Goal: Task Accomplishment & Management: Manage account settings

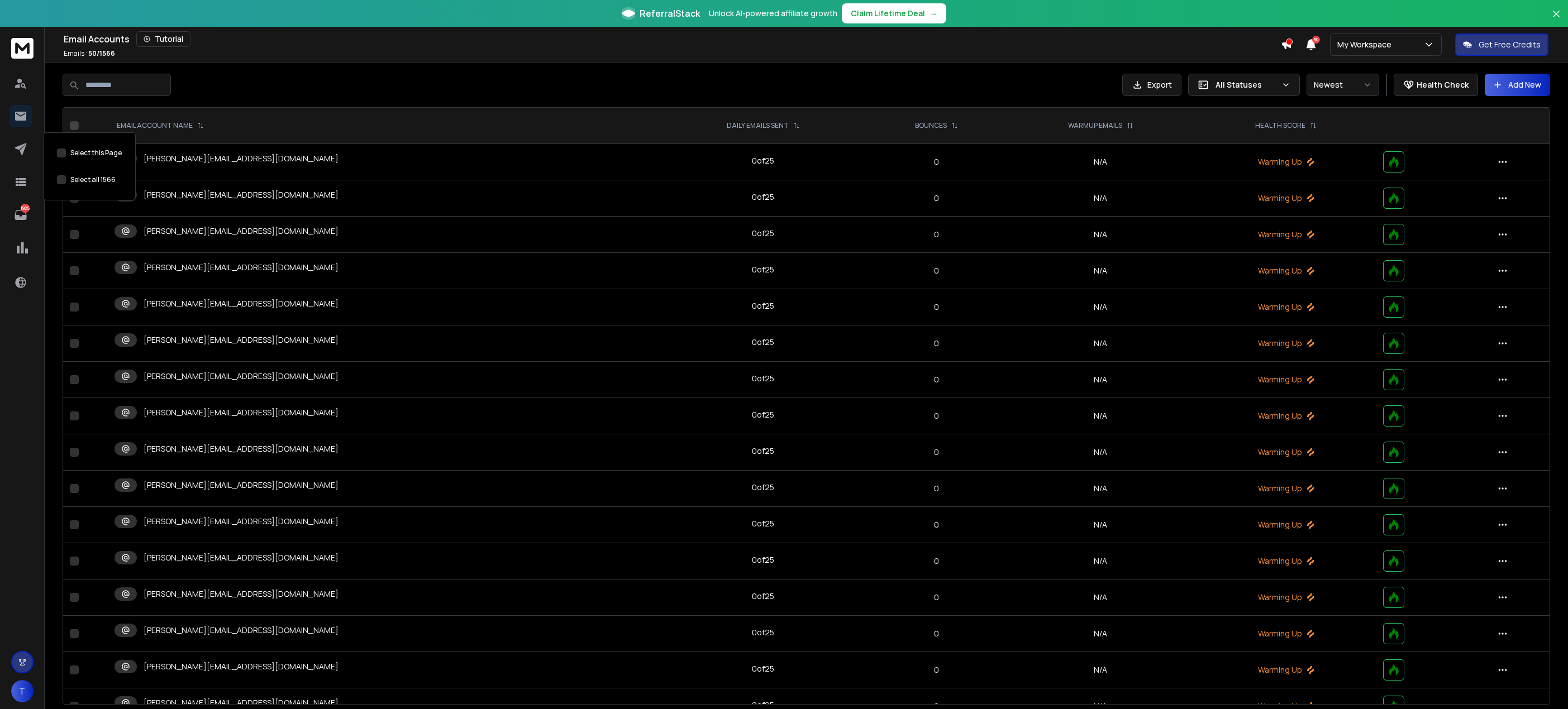
click at [60, 180] on button "Select this Page" at bounding box center [61, 180] width 9 height 9
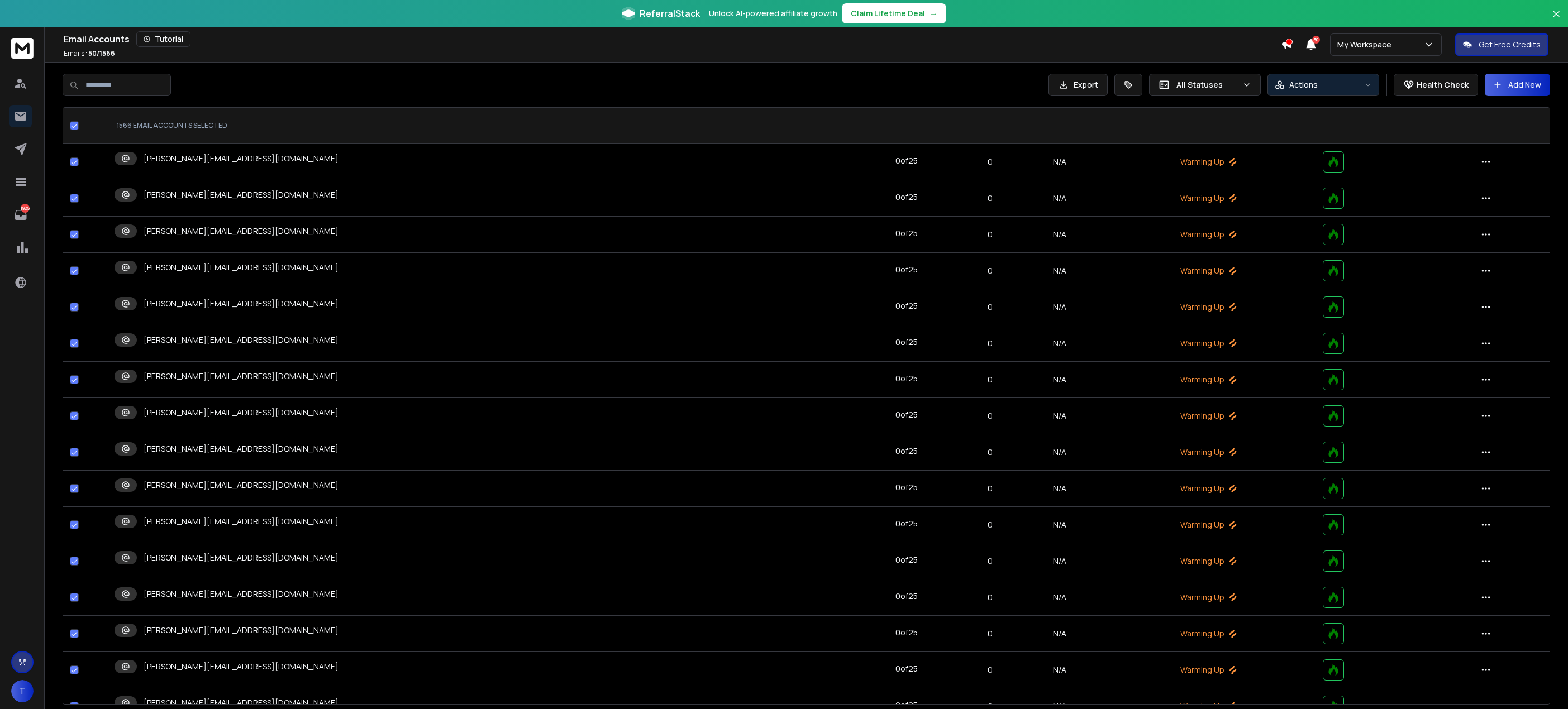
click at [1304, 82] on p "Actions" at bounding box center [1303, 85] width 29 height 11
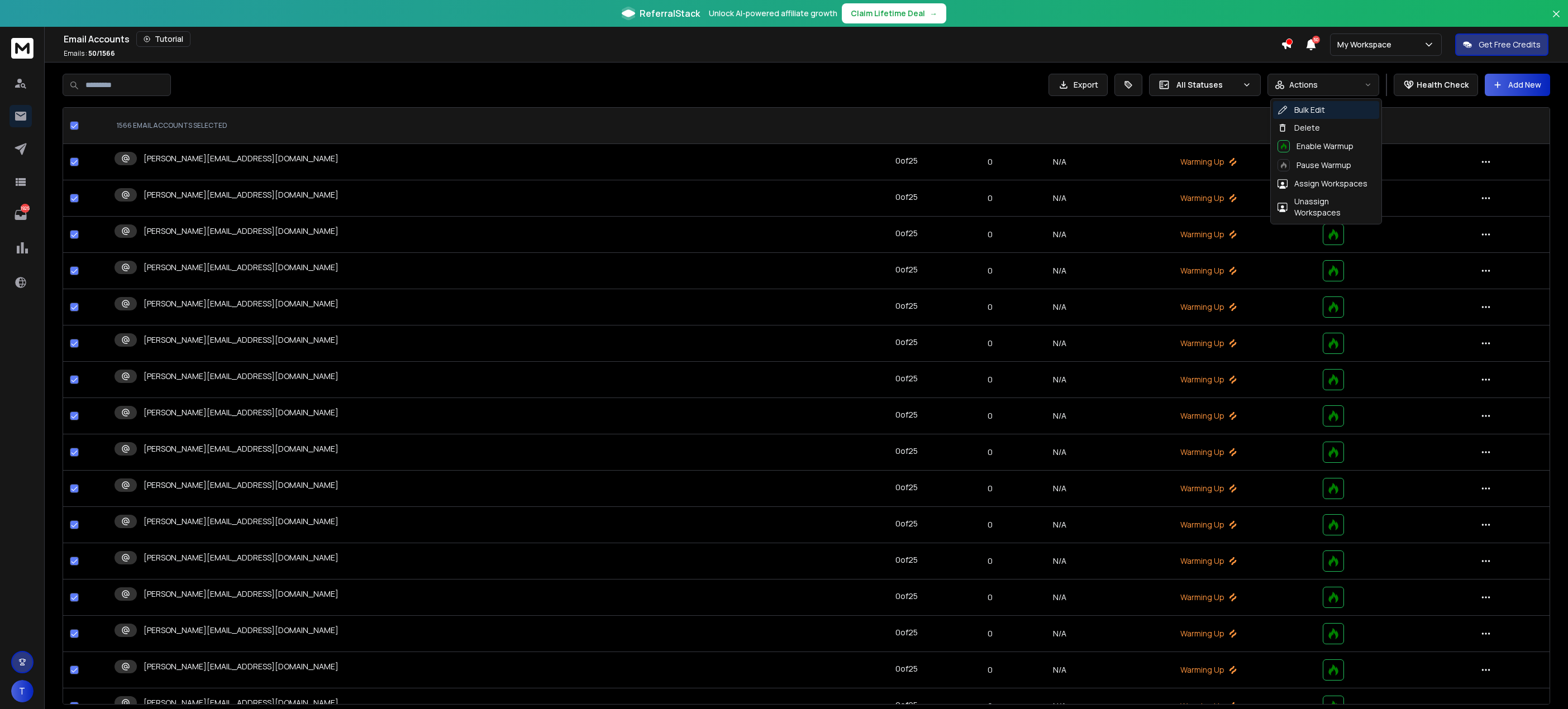
click at [1234, 85] on p "All Statuses" at bounding box center [1207, 85] width 61 height 11
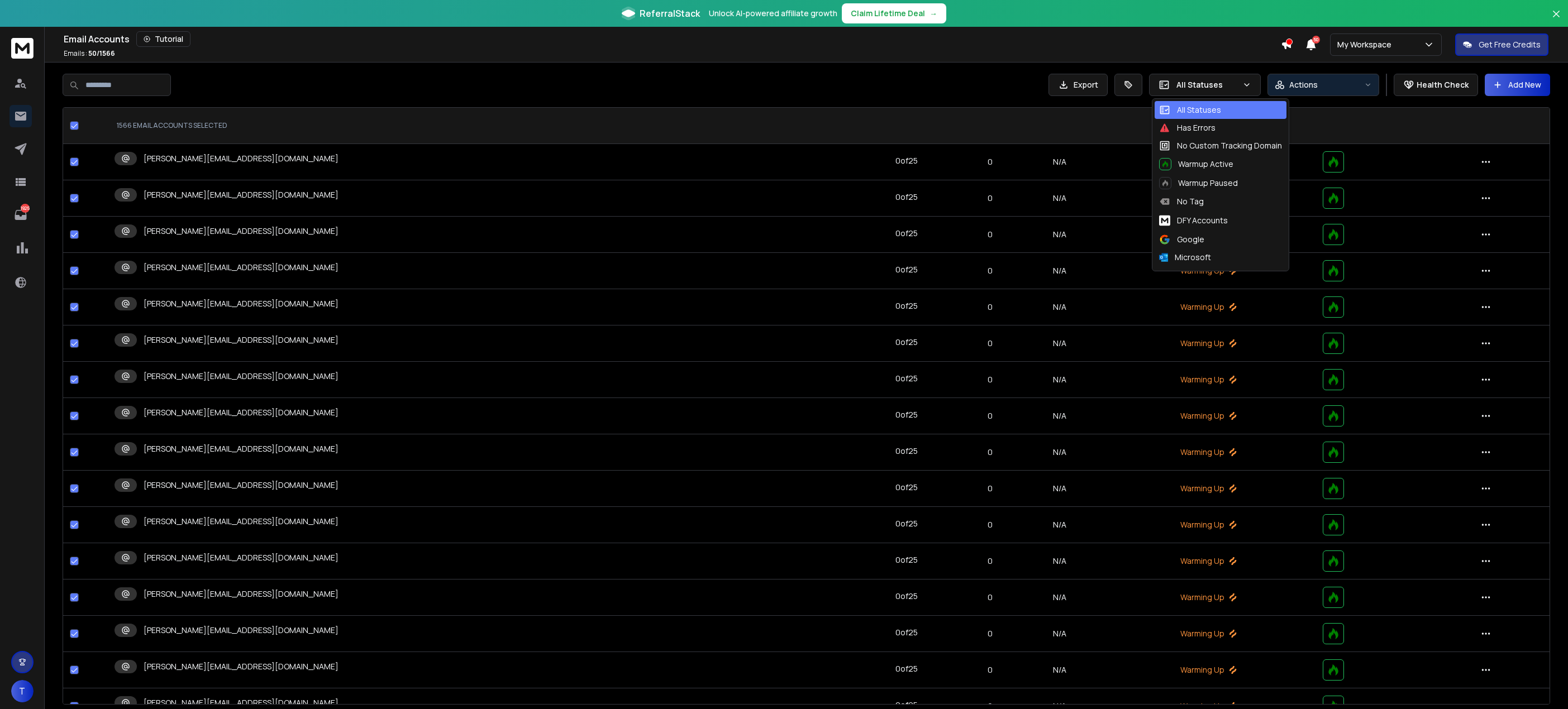
click at [1322, 76] on button "Actions" at bounding box center [1323, 85] width 112 height 23
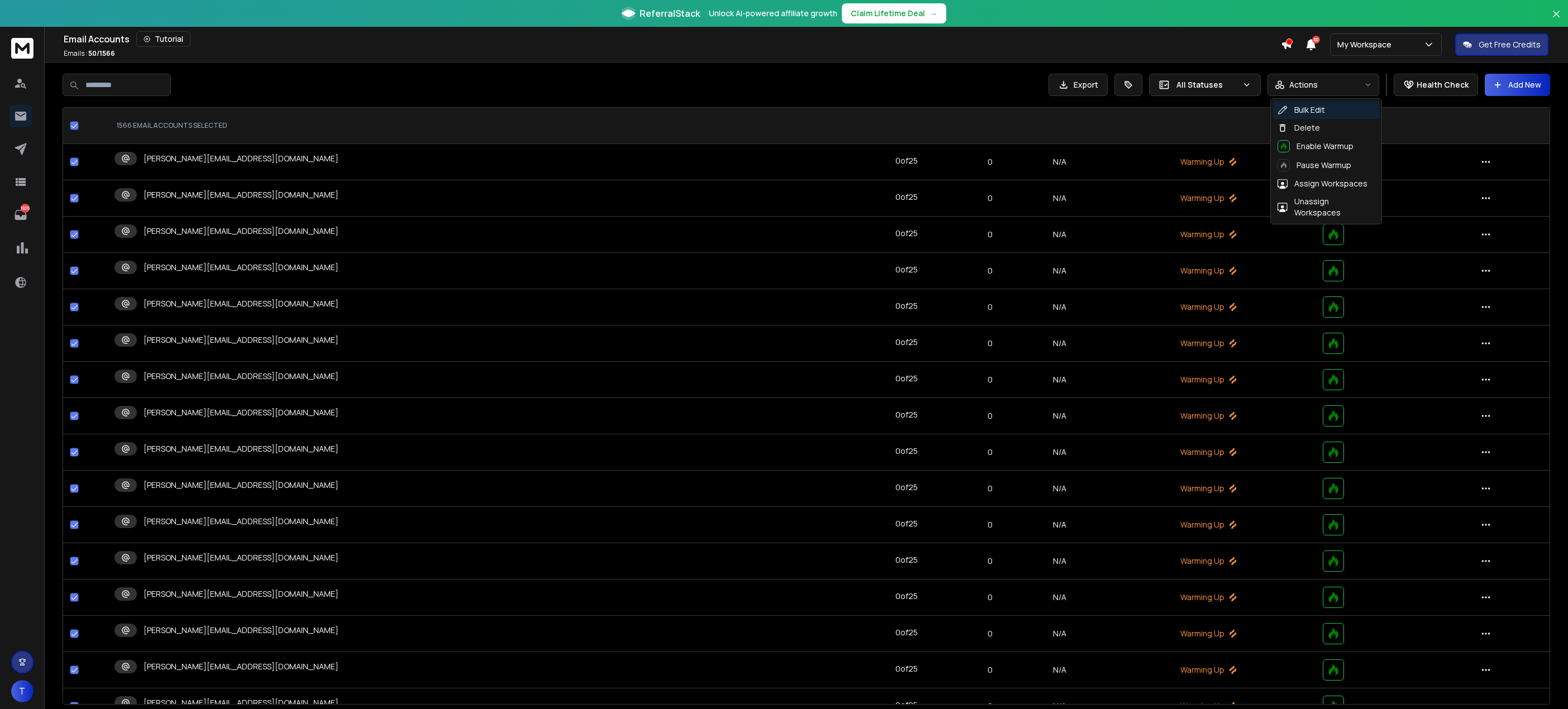
click at [1316, 105] on div "Bulk Edit" at bounding box center [1301, 110] width 47 height 11
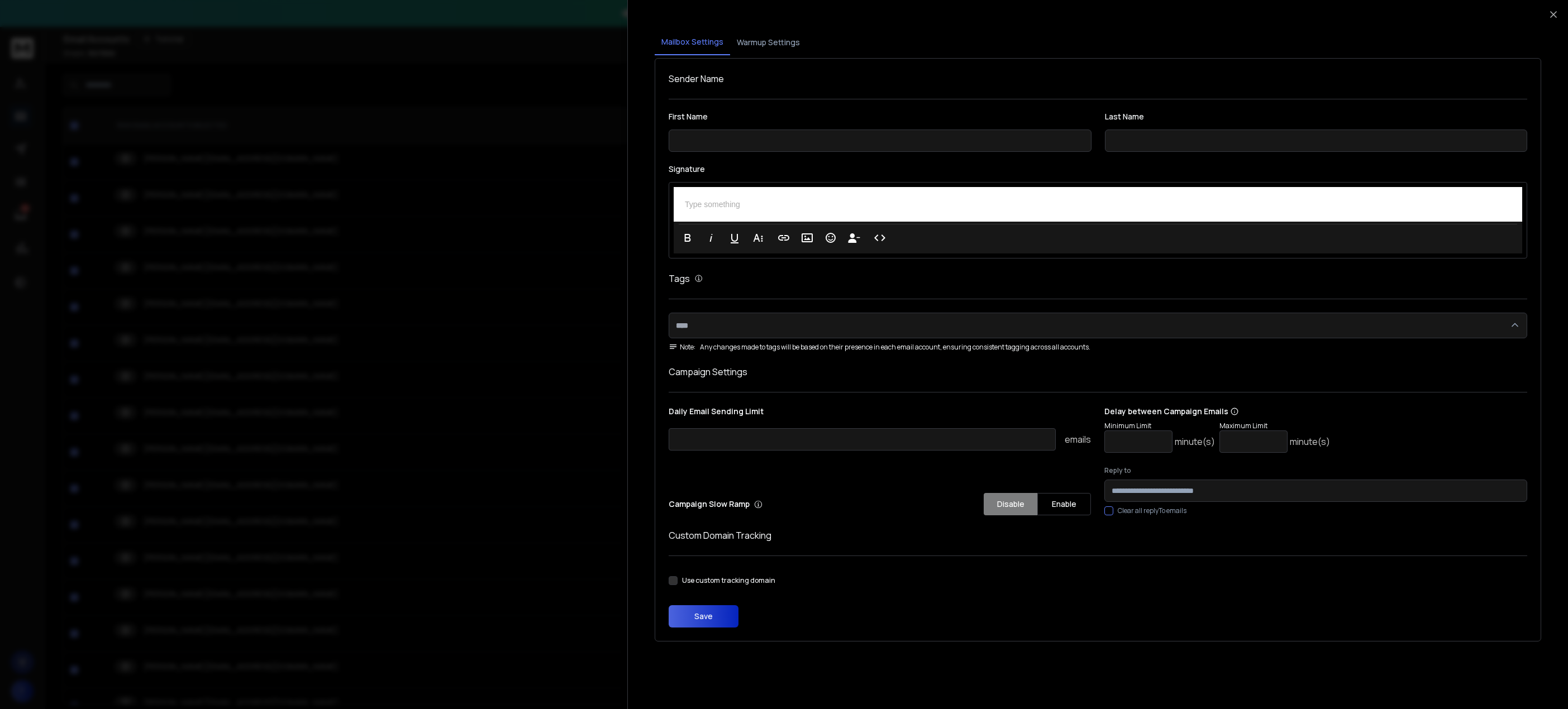
click at [765, 51] on button "Warmup Settings" at bounding box center [768, 43] width 77 height 24
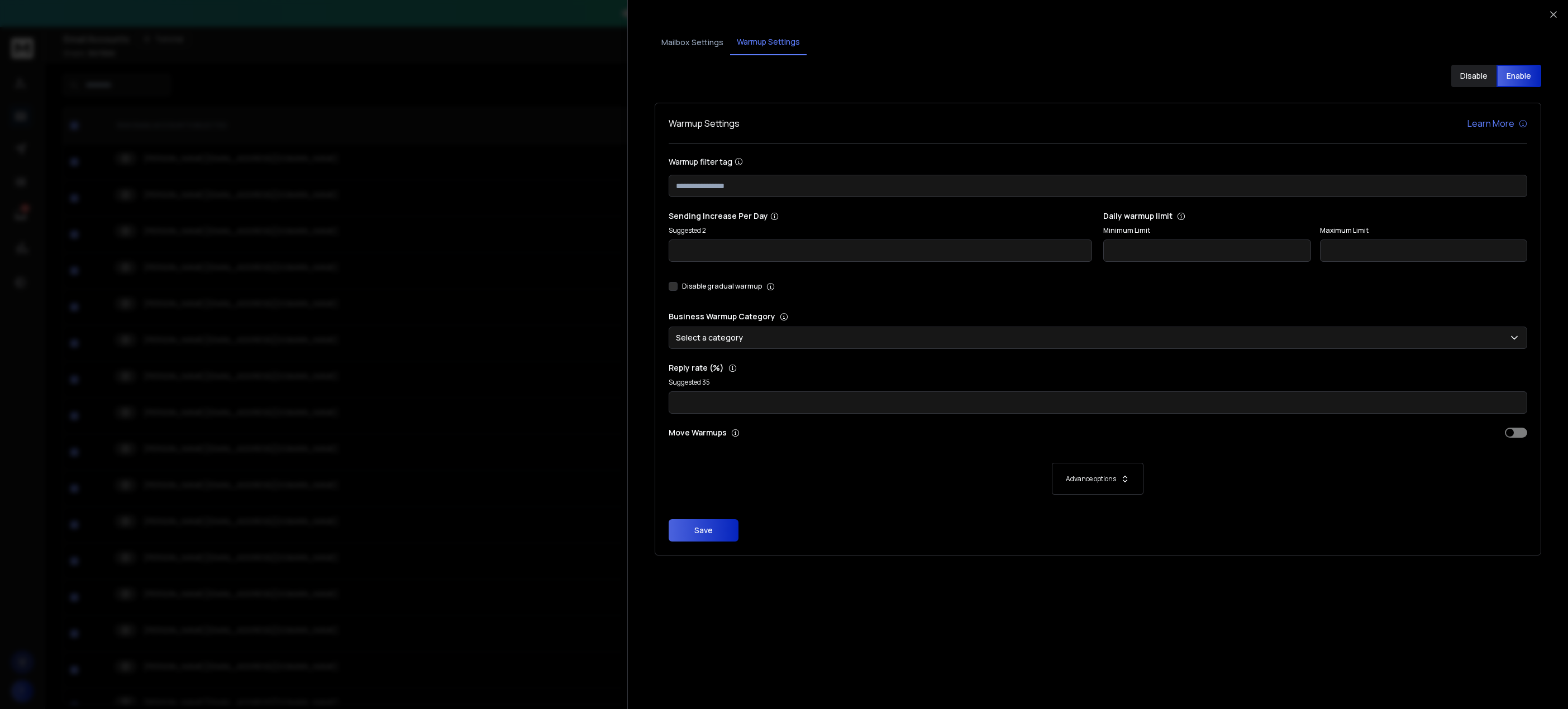
click at [751, 405] on input "number" at bounding box center [1097, 402] width 859 height 23
click at [757, 399] on input "number" at bounding box center [1097, 402] width 859 height 23
type input "*"
type input "**"
click at [830, 377] on div "Reply rate (%) Suggested 35 **" at bounding box center [1097, 388] width 859 height 51
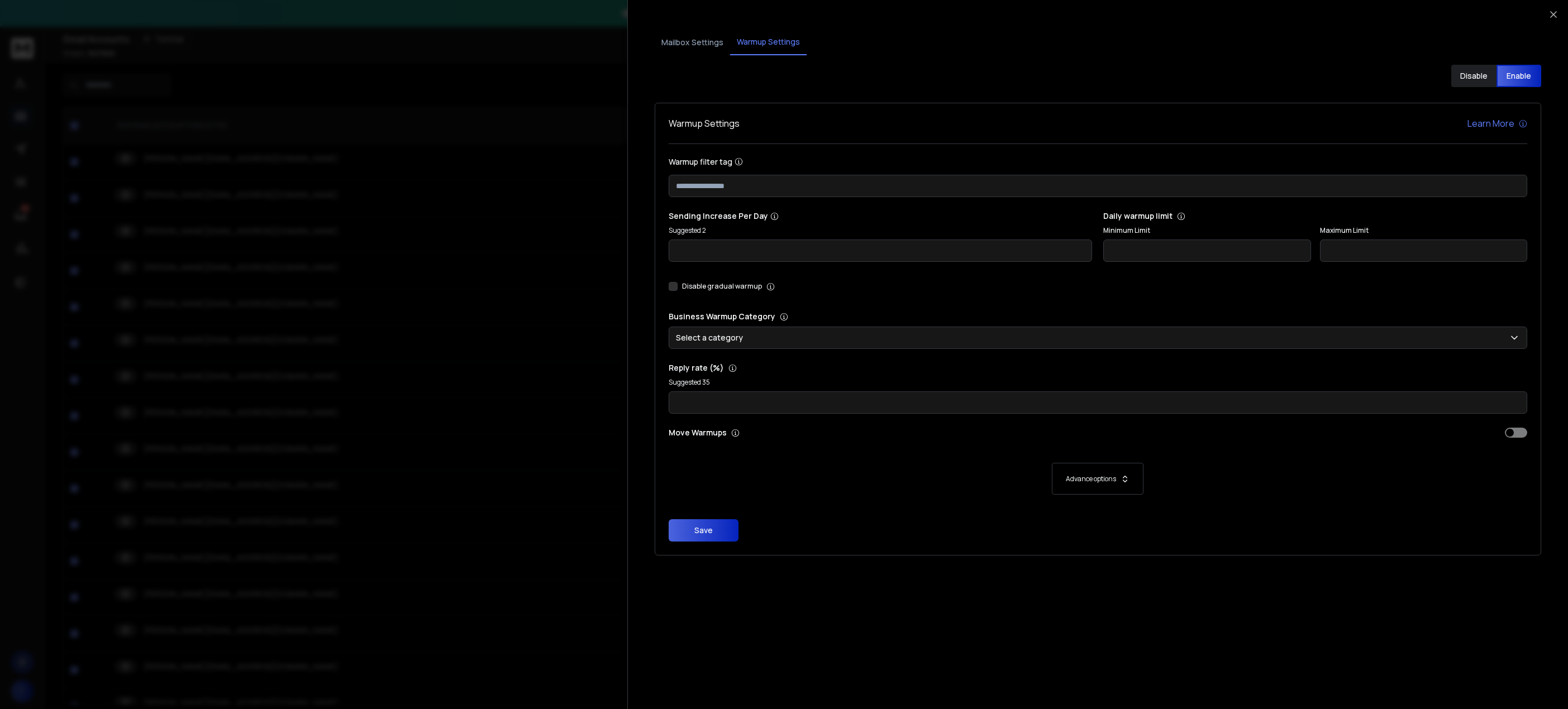
click at [1110, 489] on div "Advance options" at bounding box center [1097, 479] width 92 height 32
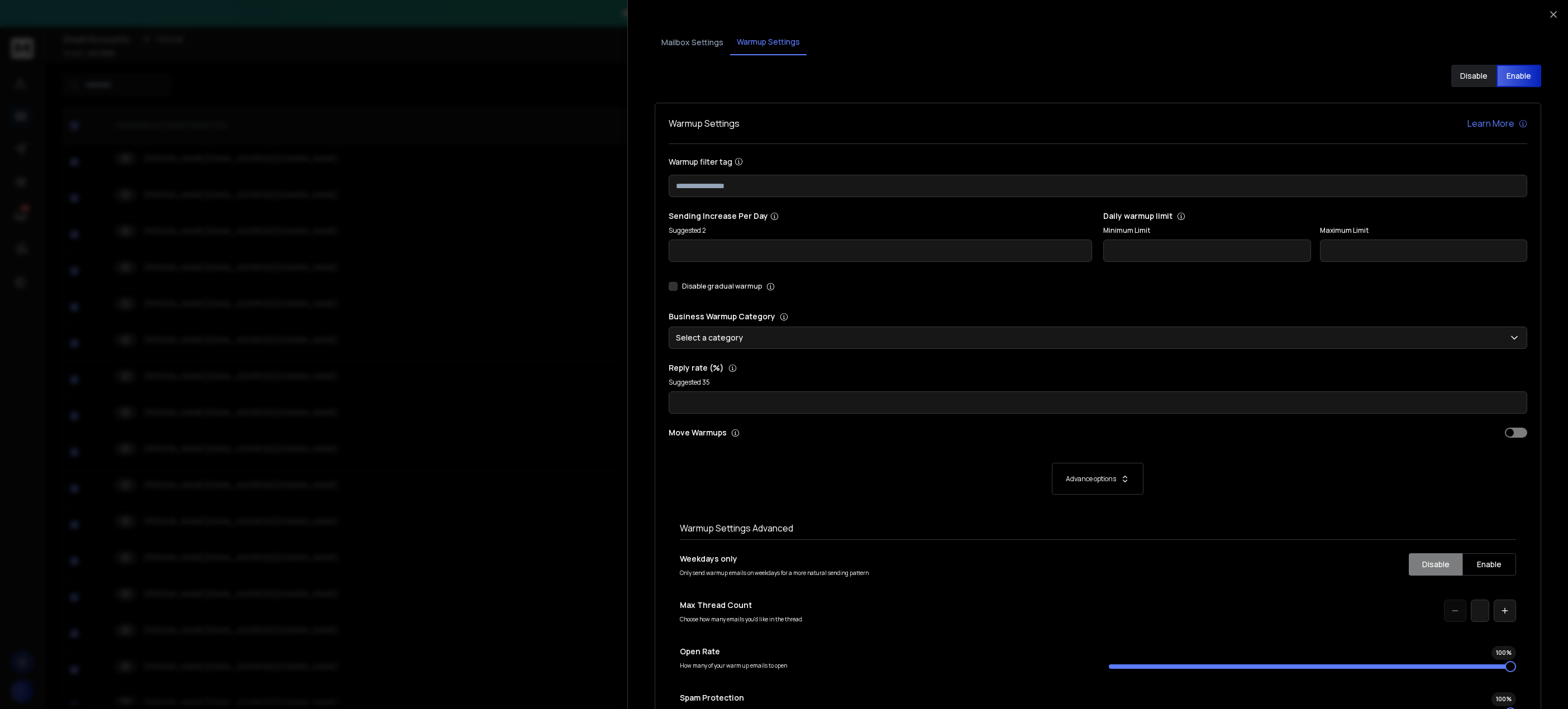
click at [1154, 260] on input "number" at bounding box center [1206, 251] width 207 height 23
click at [752, 253] on input "number" at bounding box center [880, 251] width 424 height 23
type input "*"
click at [1170, 254] on input "number" at bounding box center [1206, 251] width 207 height 23
type input "**"
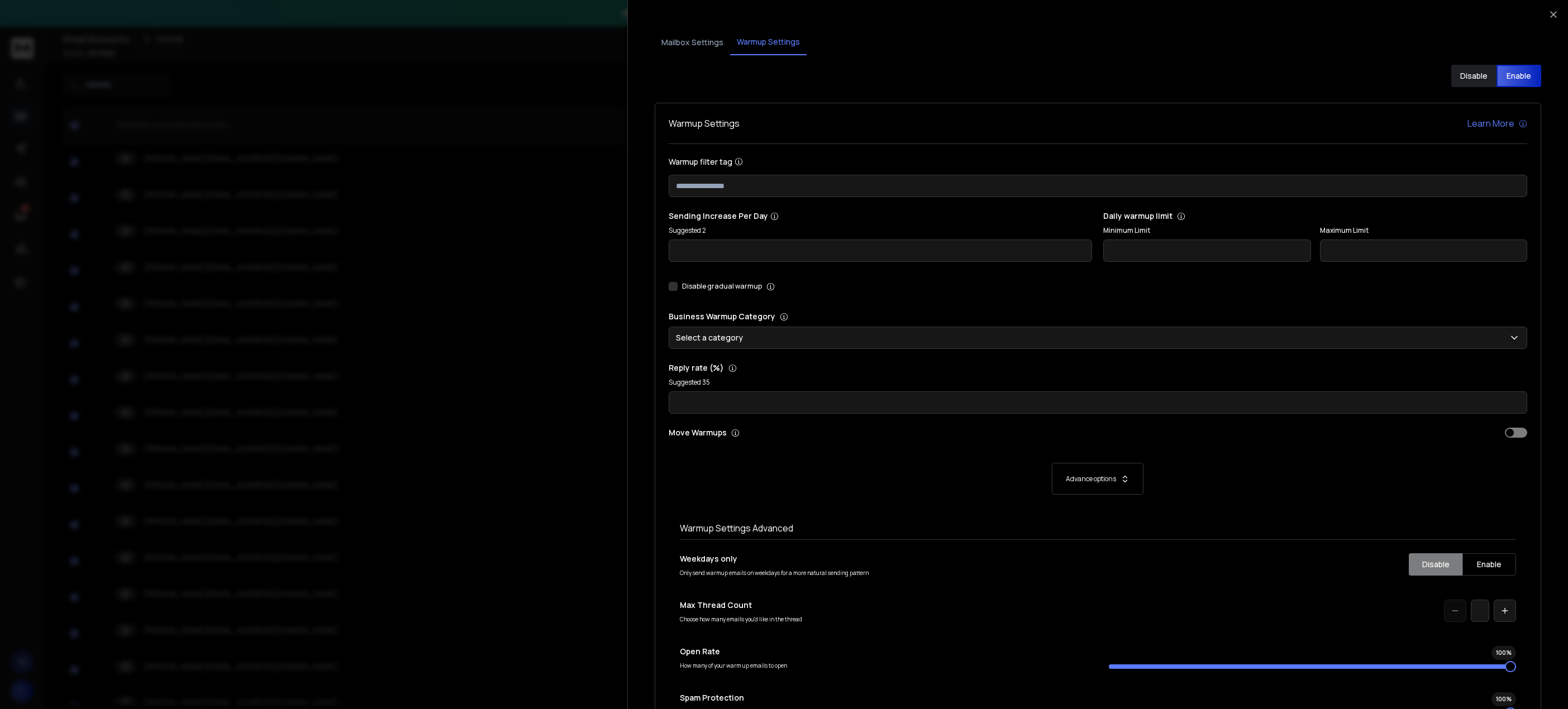
click at [1386, 246] on input "number" at bounding box center [1424, 251] width 207 height 23
type input "**"
drag, startPoint x: 1125, startPoint y: 250, endPoint x: 1108, endPoint y: 250, distance: 17.0
click at [1108, 250] on input "**" at bounding box center [1206, 251] width 207 height 23
click at [1117, 283] on div "Disable gradual warmup" at bounding box center [1097, 286] width 859 height 23
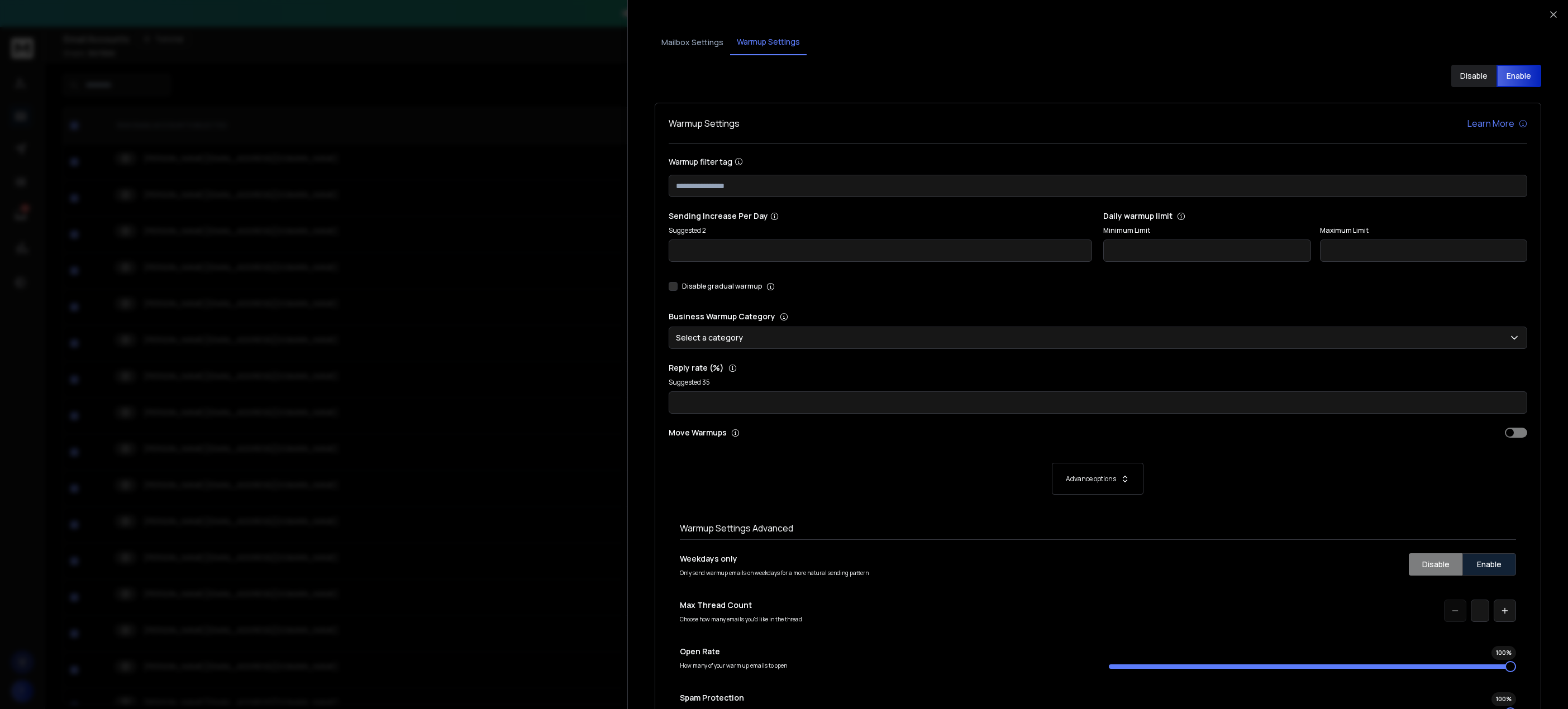
click at [1500, 567] on button "Enable" at bounding box center [1489, 564] width 54 height 23
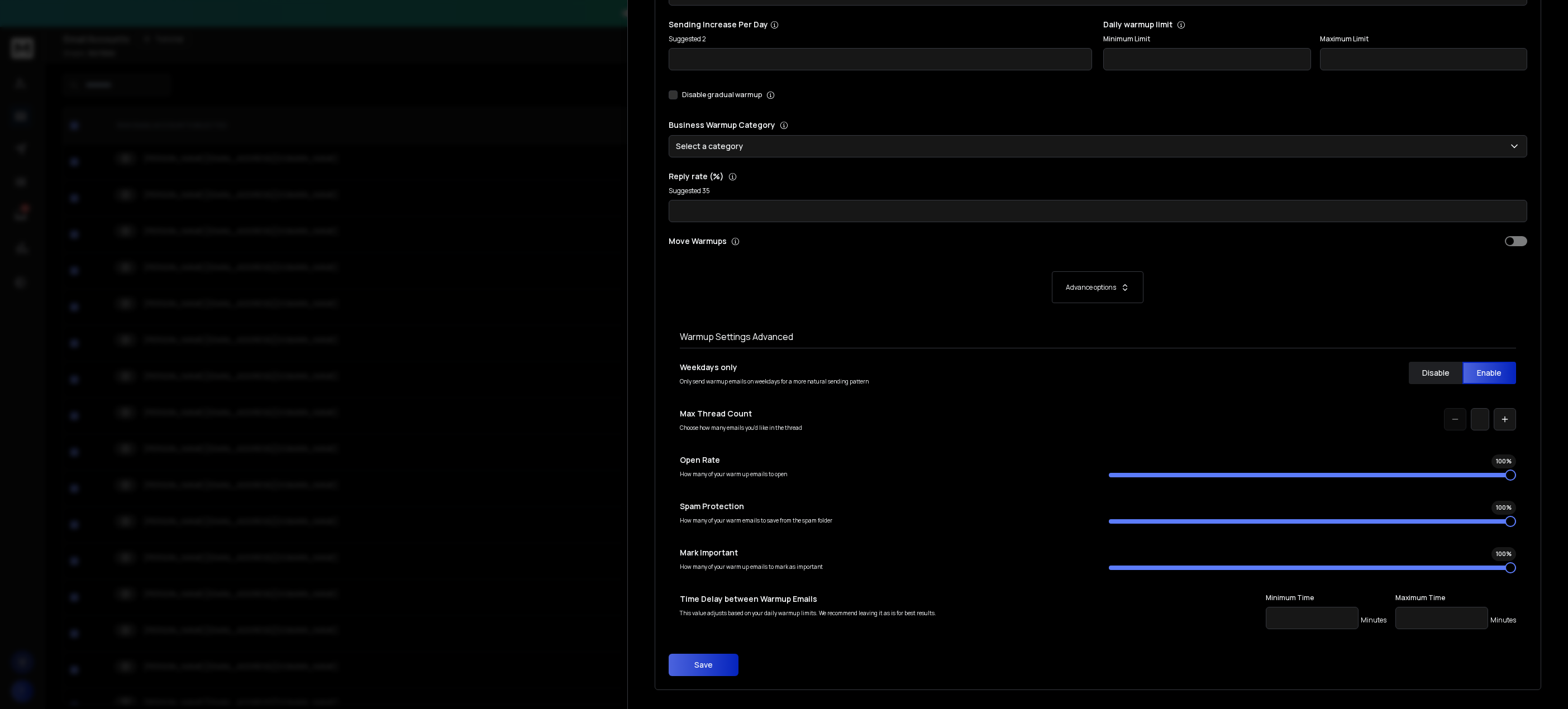
scroll to position [204, 0]
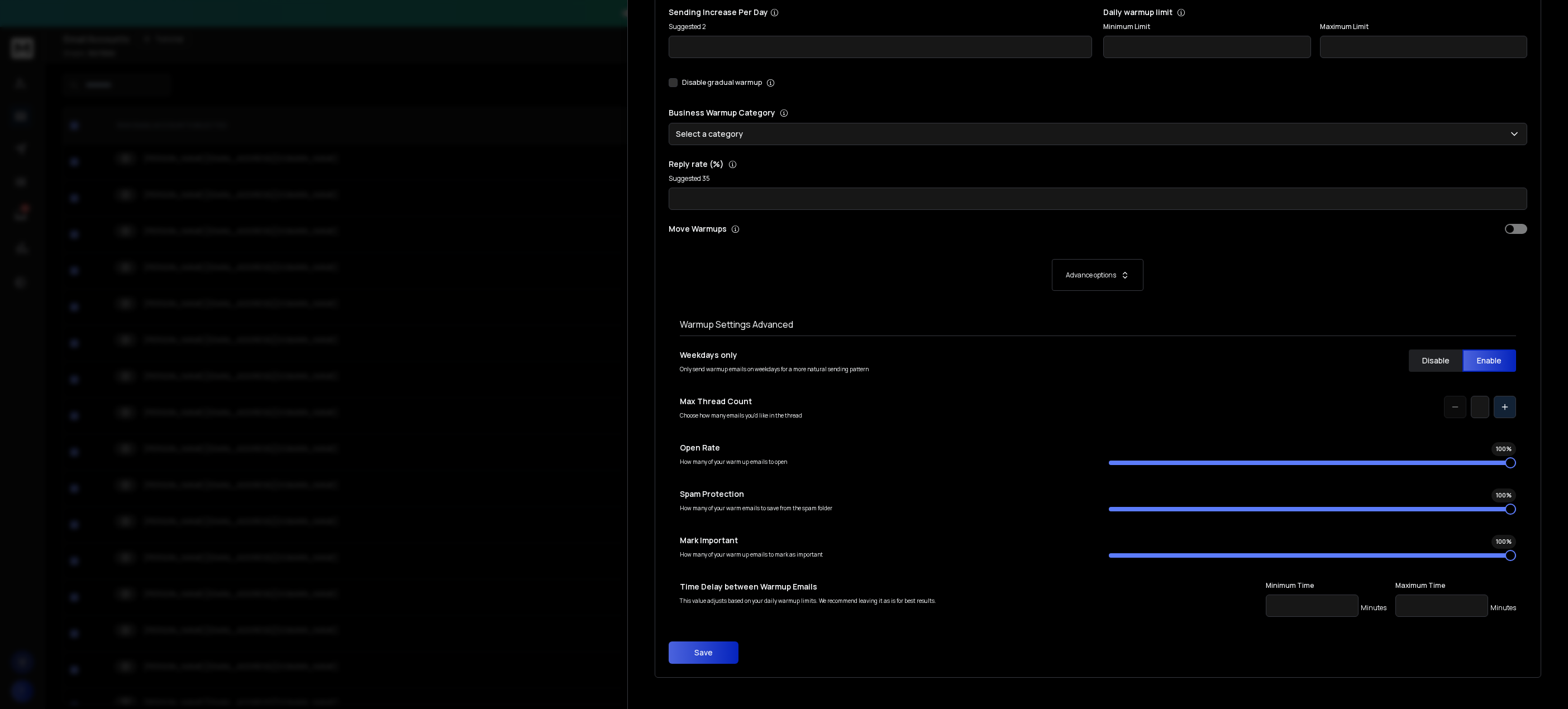
click at [1500, 408] on icon "button" at bounding box center [1505, 407] width 9 height 9
type input "*"
click at [1153, 557] on span at bounding box center [1131, 555] width 44 height 4
click at [1188, 554] on span at bounding box center [1194, 556] width 11 height 11
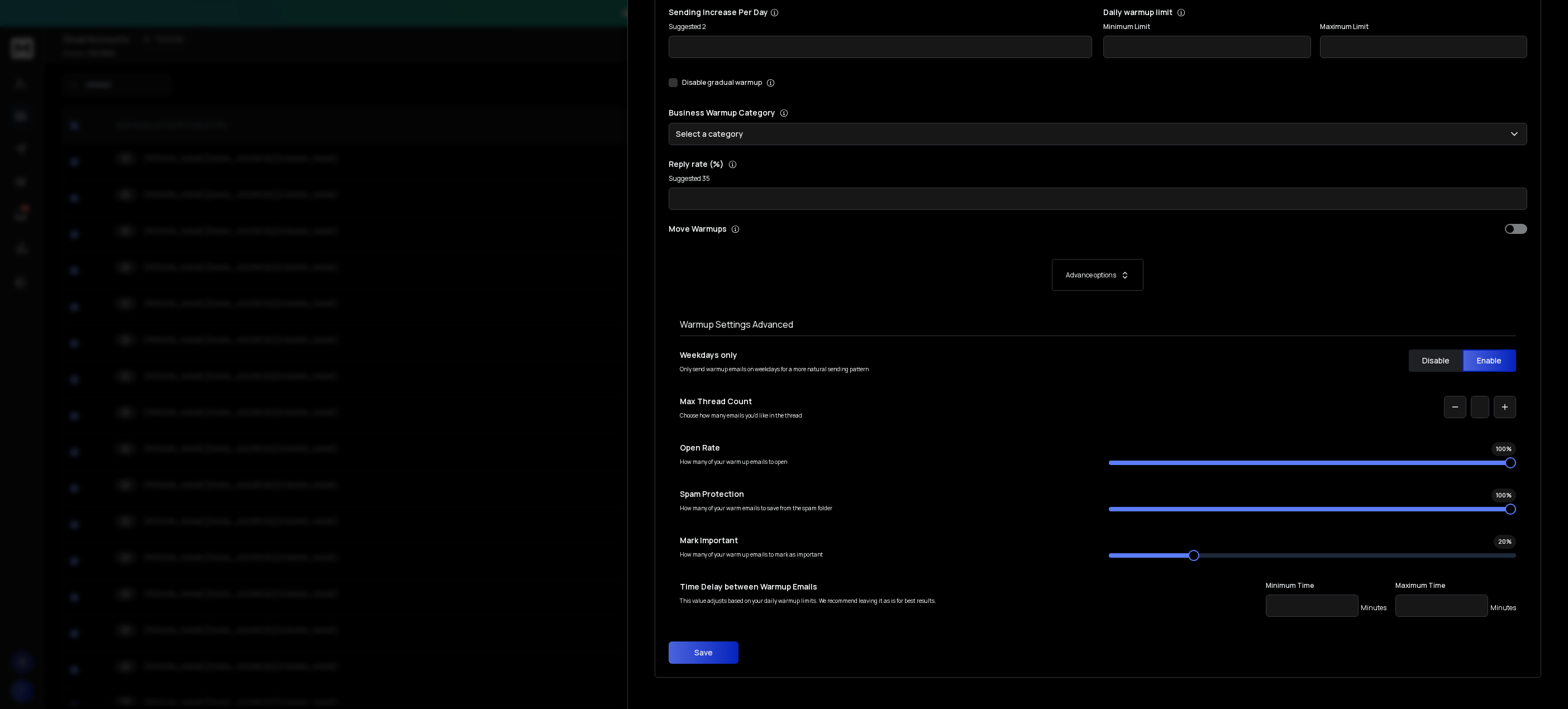
click at [1324, 612] on input "number" at bounding box center [1312, 606] width 93 height 23
type input "**"
click at [1420, 607] on input "number" at bounding box center [1441, 606] width 93 height 23
type input "**"
click at [1300, 631] on form "Warmup Settings Learn More Warmup filter tag Sending Increase Per Day Suggested…" at bounding box center [1097, 288] width 859 height 751
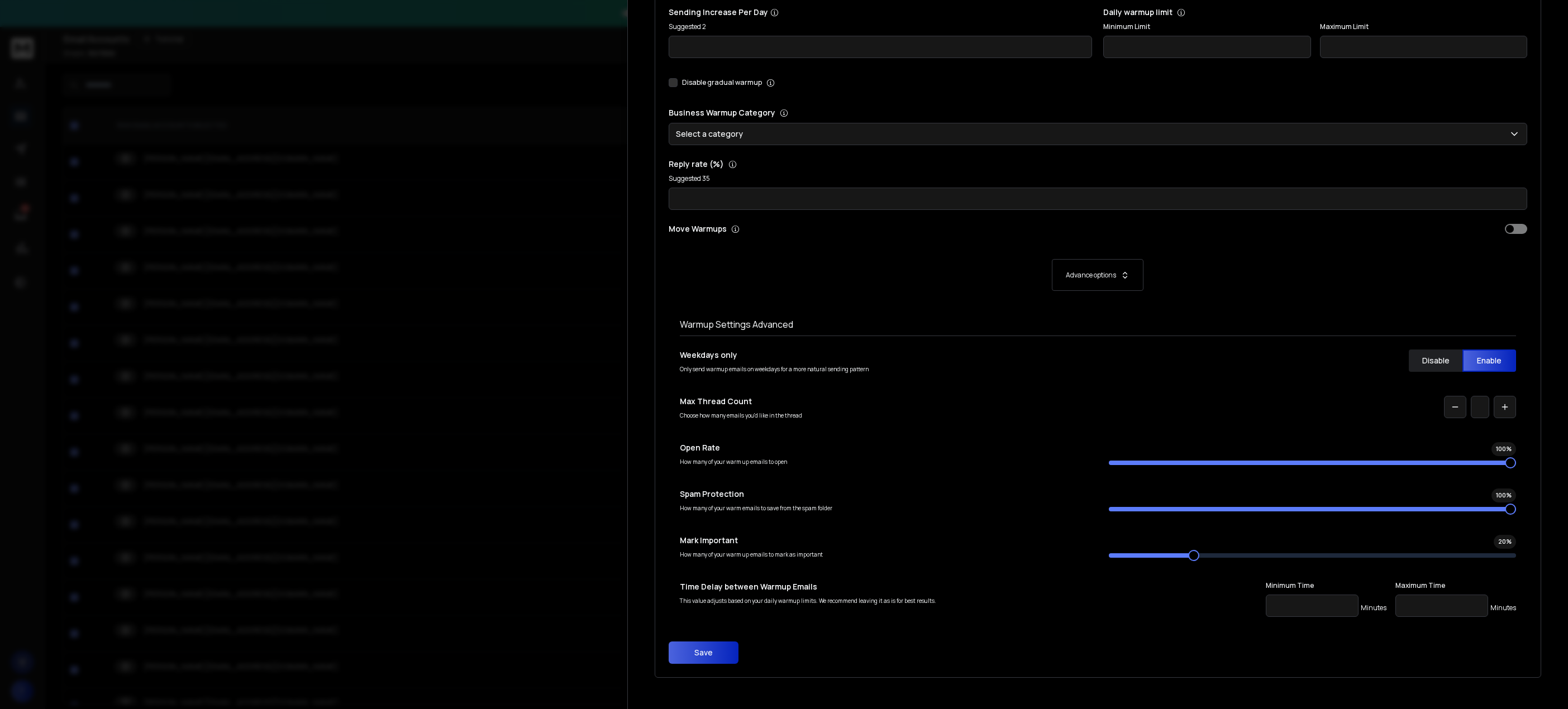
drag, startPoint x: 1400, startPoint y: 610, endPoint x: 1388, endPoint y: 608, distance: 12.2
click at [1395, 608] on input "**" at bounding box center [1441, 606] width 93 height 23
click at [1374, 629] on form "Warmup Settings Learn More Warmup filter tag Sending Increase Per Day Suggested…" at bounding box center [1097, 288] width 859 height 751
click at [712, 651] on button "Save" at bounding box center [703, 652] width 70 height 23
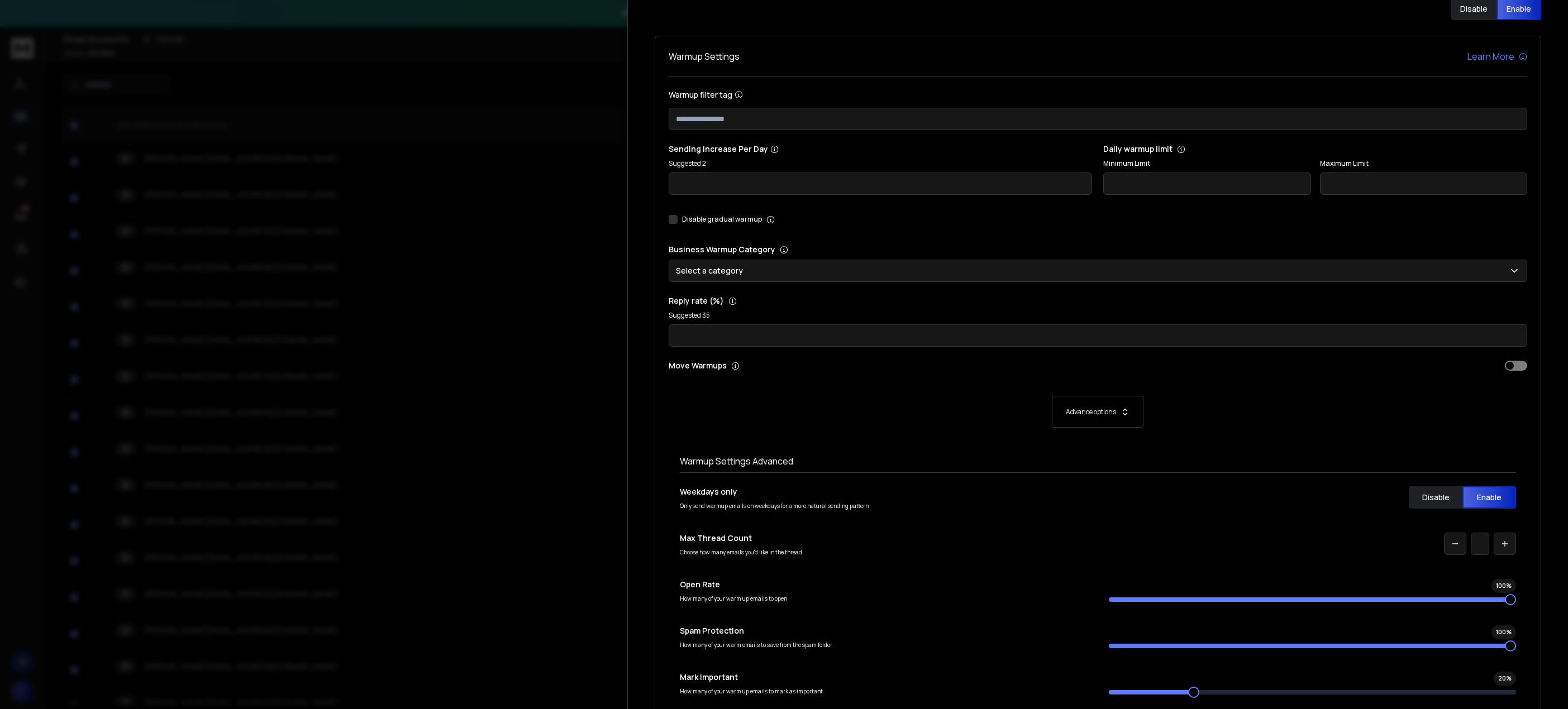
scroll to position [65, 0]
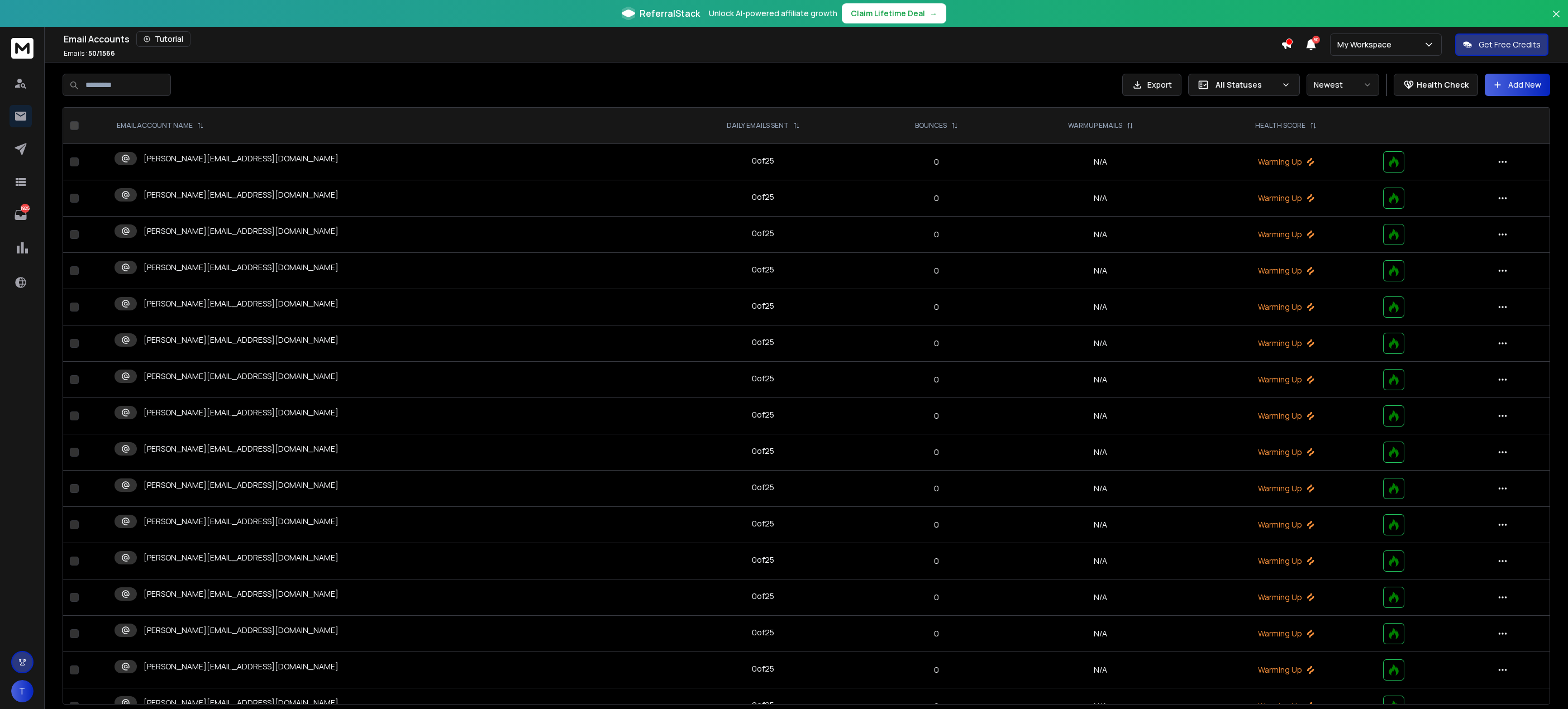
click at [873, 201] on p "0" at bounding box center [936, 198] width 125 height 11
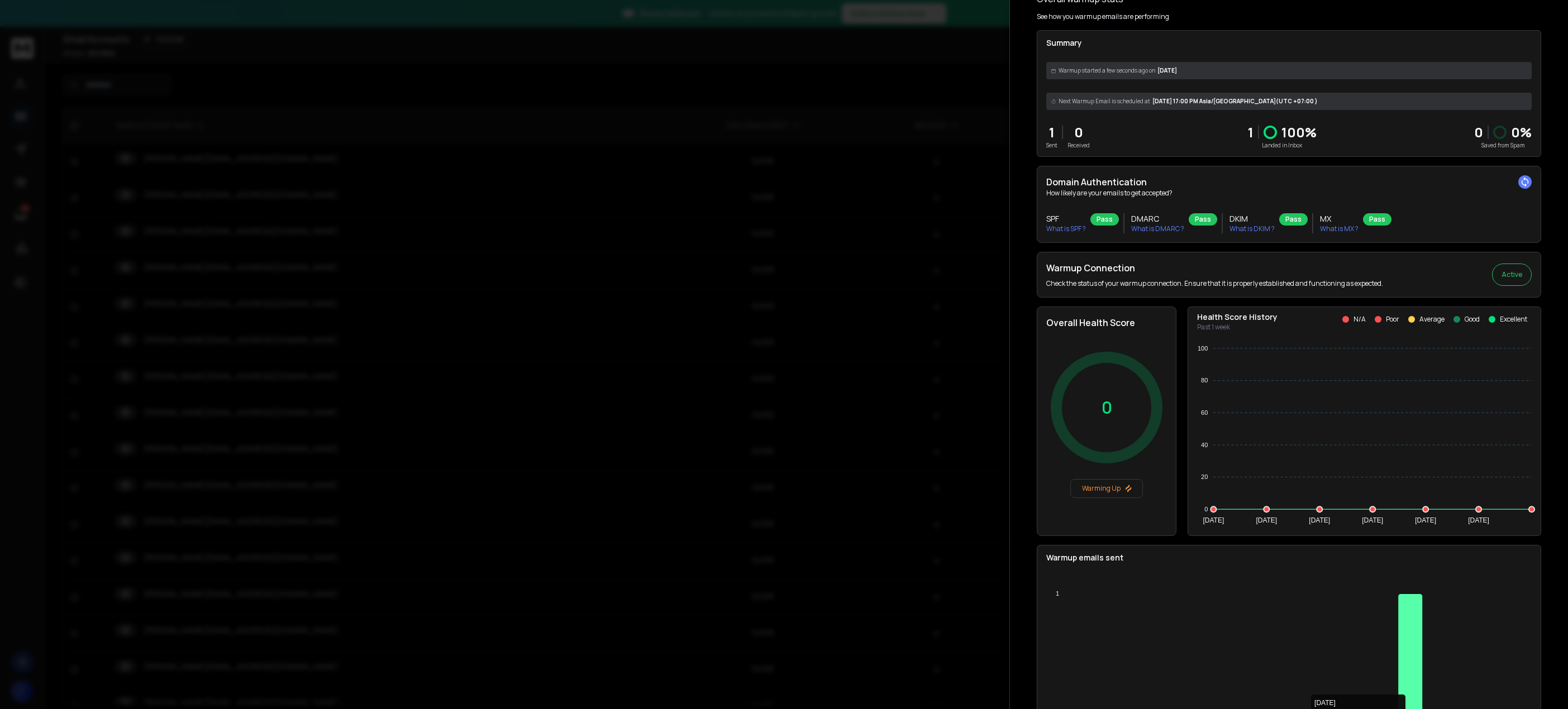
scroll to position [0, 0]
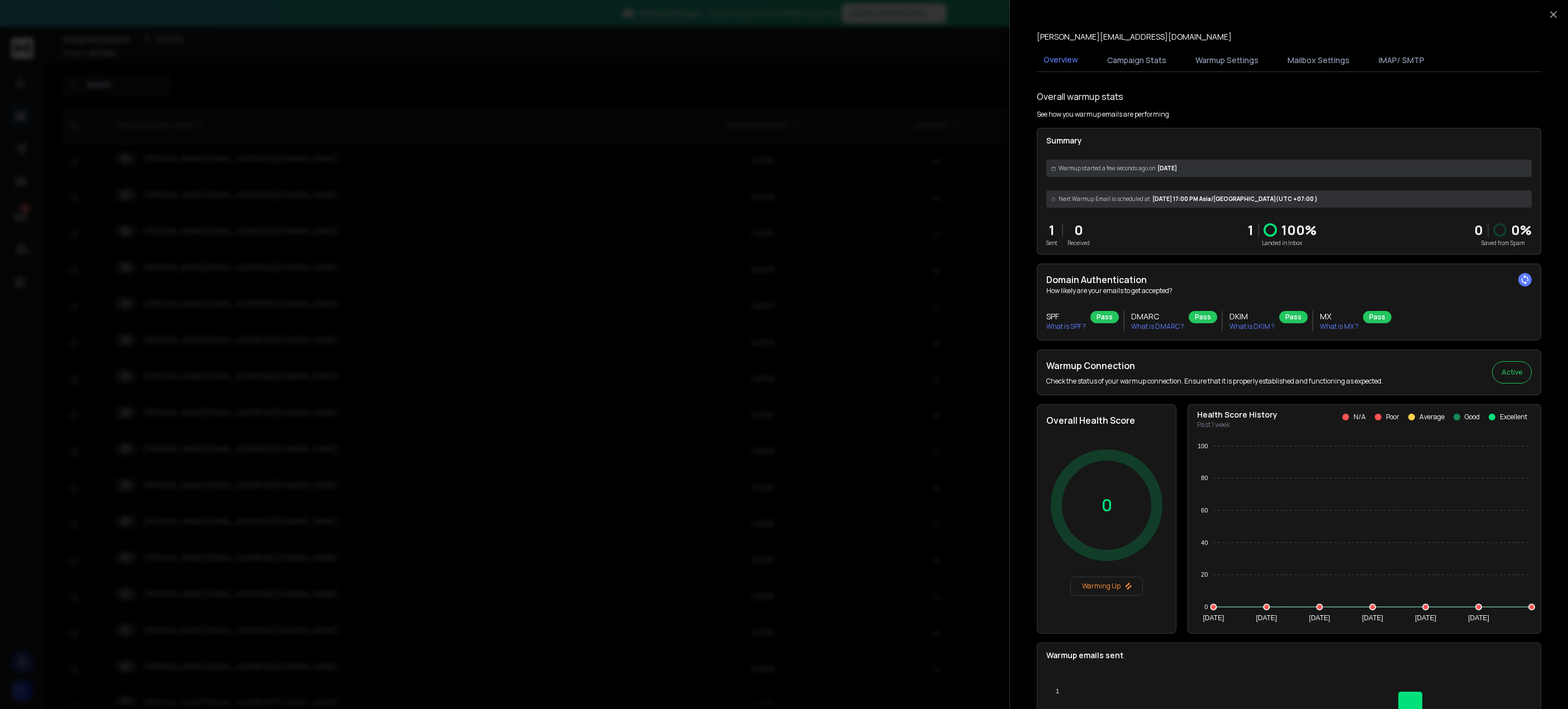
click at [631, 217] on div at bounding box center [784, 354] width 1568 height 709
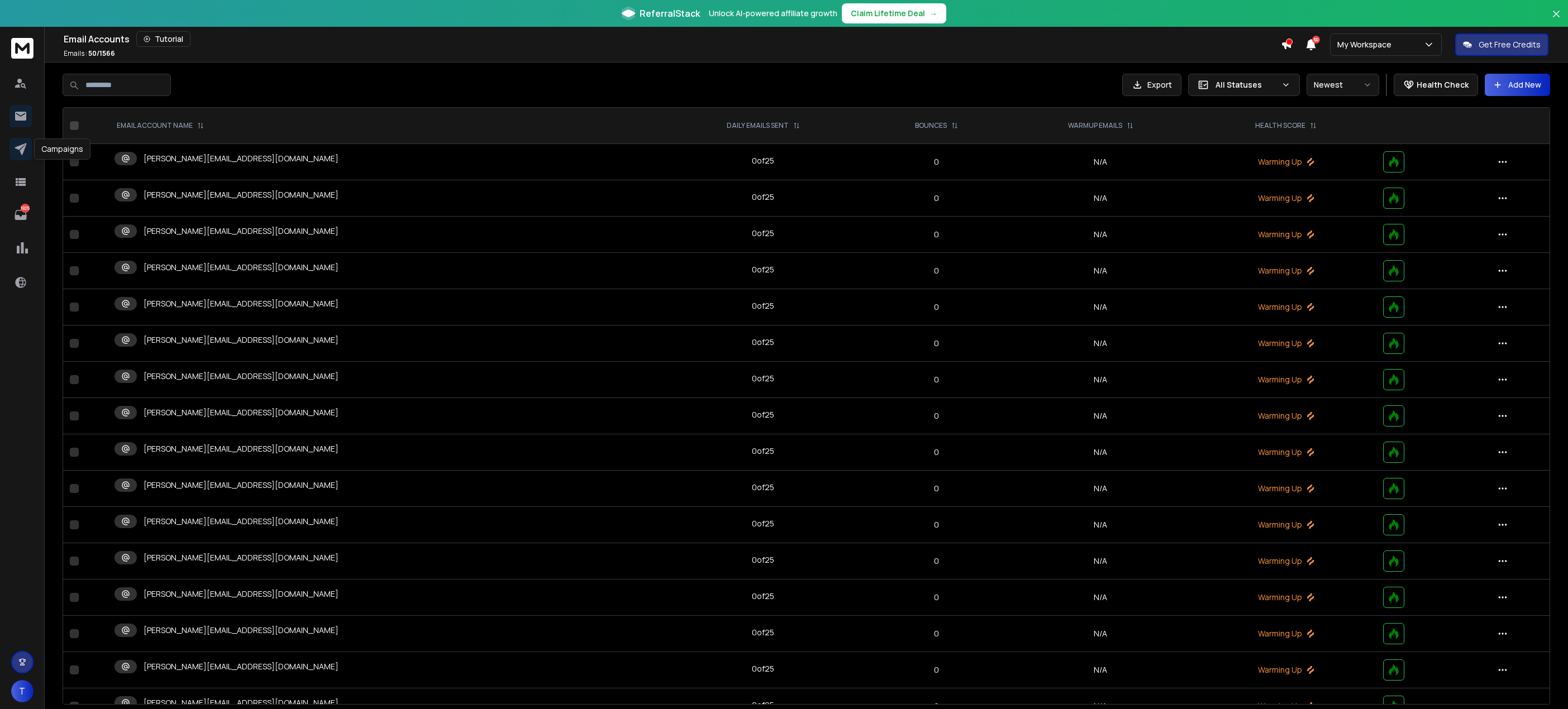
click at [24, 148] on icon at bounding box center [20, 149] width 12 height 12
